Goal: Task Accomplishment & Management: Manage account settings

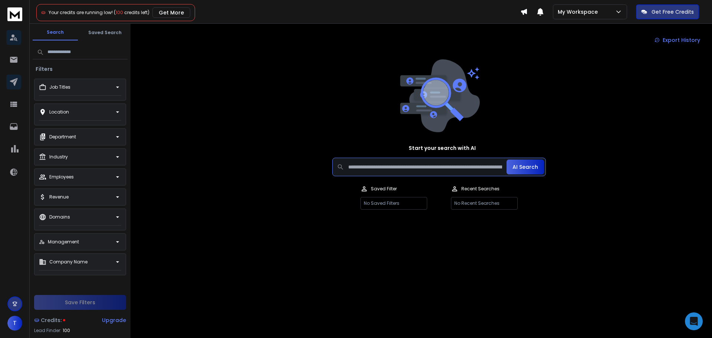
click at [17, 85] on icon at bounding box center [13, 82] width 9 height 9
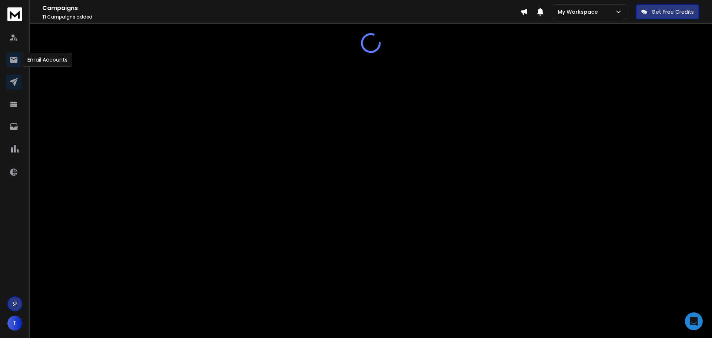
click at [19, 60] on link at bounding box center [13, 59] width 15 height 15
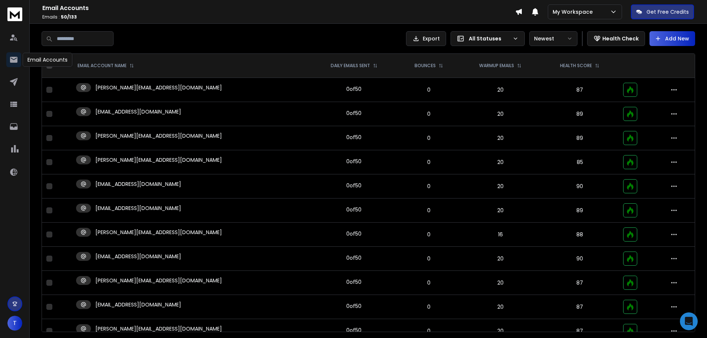
click at [9, 59] on icon at bounding box center [13, 59] width 9 height 9
click at [594, 9] on p "My Workspace" at bounding box center [573, 11] width 43 height 7
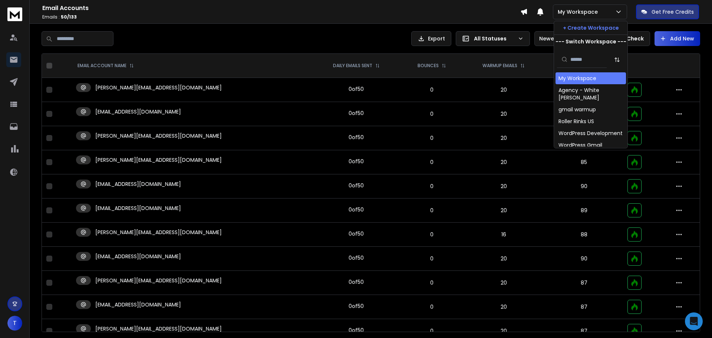
click at [377, 41] on div at bounding box center [224, 38] width 365 height 15
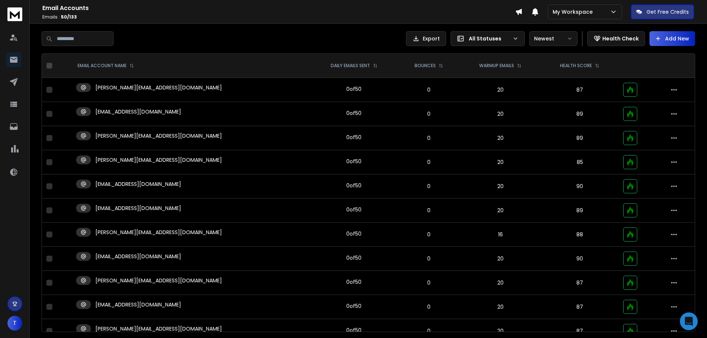
click at [511, 41] on div "All Statuses" at bounding box center [487, 38] width 74 height 15
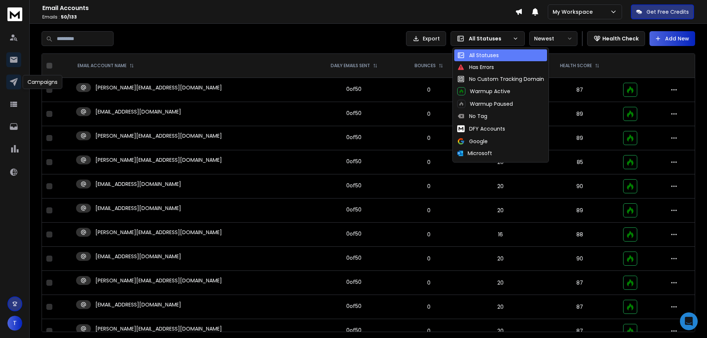
click at [12, 81] on icon at bounding box center [14, 82] width 8 height 8
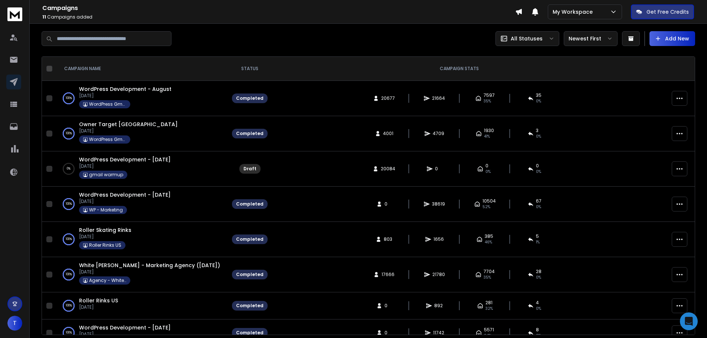
click at [150, 86] on span "WordPress Development - August" at bounding box center [125, 88] width 92 height 7
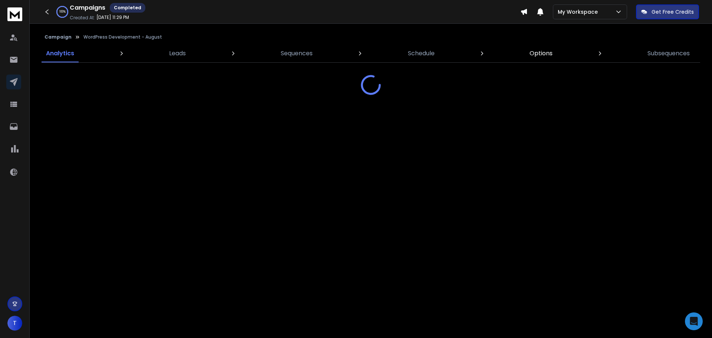
click at [532, 50] on p "Options" at bounding box center [541, 53] width 23 height 9
